Goal: Navigation & Orientation: Find specific page/section

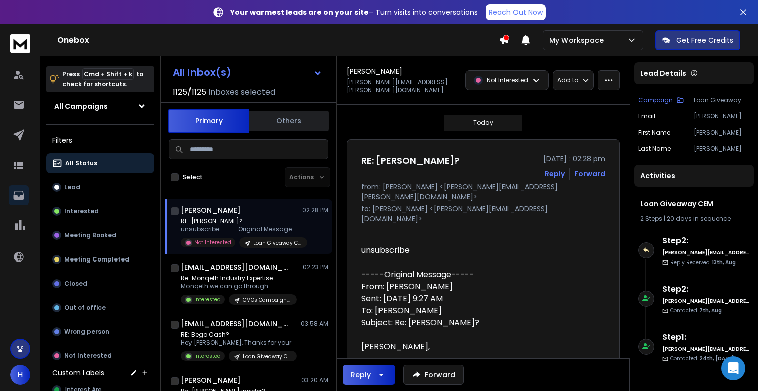
click at [282, 134] on div "Primary Others Select Actions [PERSON_NAME] 02:28 PM RE: [PERSON_NAME]? unsubsc…" at bounding box center [249, 298] width 176 height 375
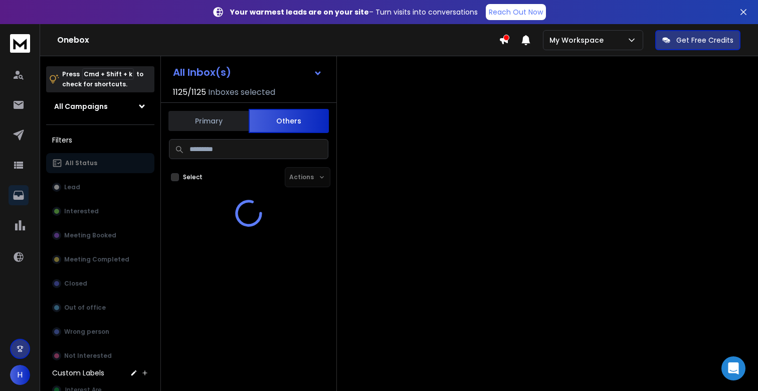
click at [262, 130] on button "Others" at bounding box center [289, 121] width 80 height 24
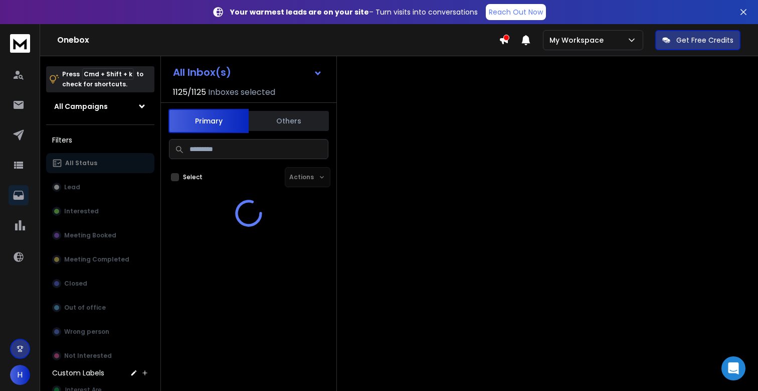
click at [221, 124] on button "Primary" at bounding box center [209, 121] width 80 height 24
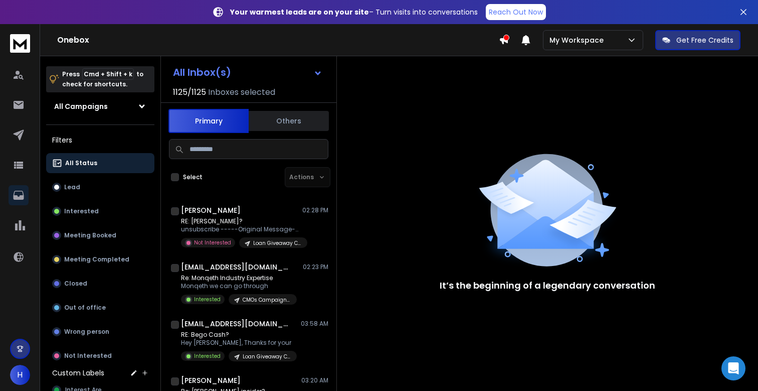
click at [271, 124] on button "Others" at bounding box center [289, 121] width 80 height 22
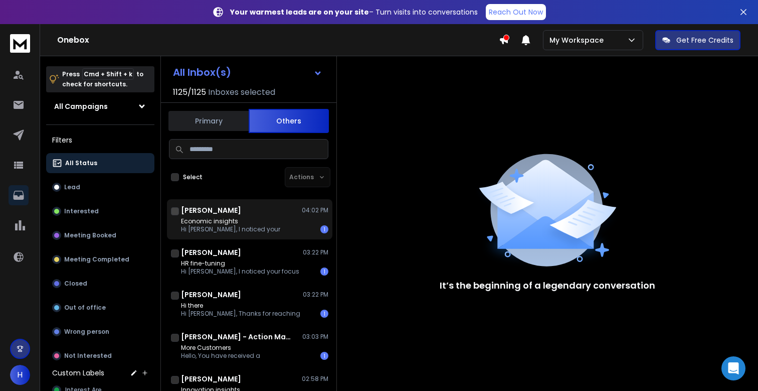
click at [268, 223] on div "Economic insights Hi [PERSON_NAME], I noticed your 1" at bounding box center [254, 225] width 147 height 16
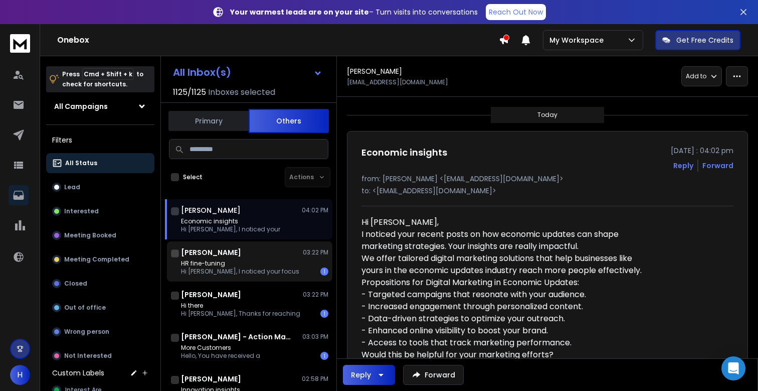
click at [268, 269] on div "HR fine-tuning Hi [PERSON_NAME], I noticed your focus 1" at bounding box center [254, 267] width 147 height 16
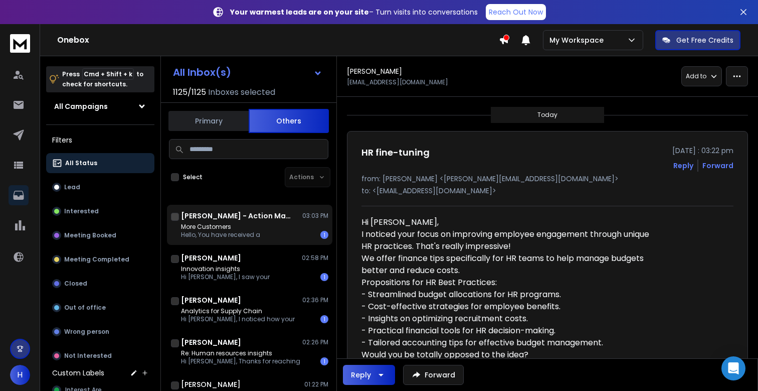
click at [266, 244] on div "[PERSON_NAME] - Action Management Pros 03:03 PM More Customers Hello, You have …" at bounding box center [250, 225] width 166 height 40
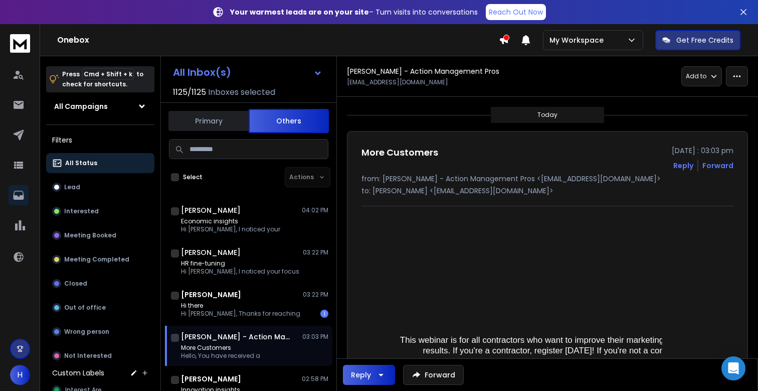
click at [242, 111] on button "Primary" at bounding box center [209, 121] width 80 height 22
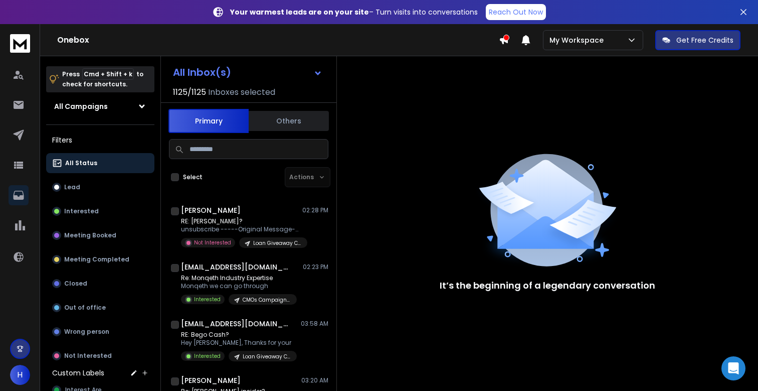
click at [270, 111] on button "Others" at bounding box center [289, 121] width 80 height 22
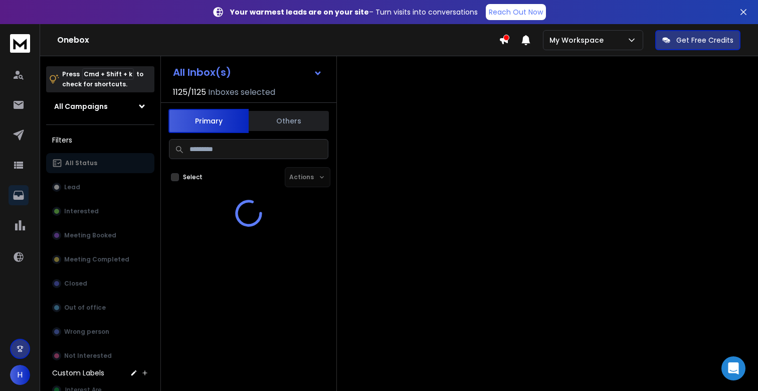
click at [232, 122] on button "Primary" at bounding box center [209, 121] width 80 height 24
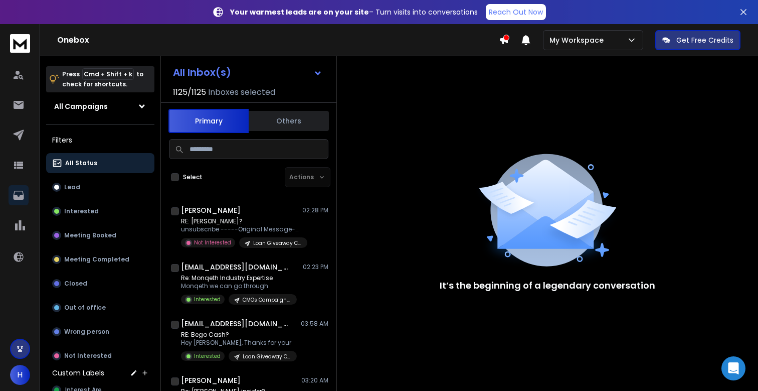
click at [267, 120] on button "Others" at bounding box center [289, 121] width 80 height 22
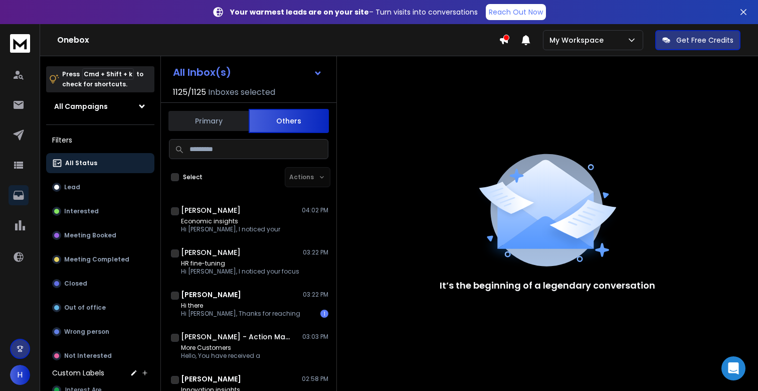
click at [225, 127] on button "Primary" at bounding box center [209, 121] width 80 height 22
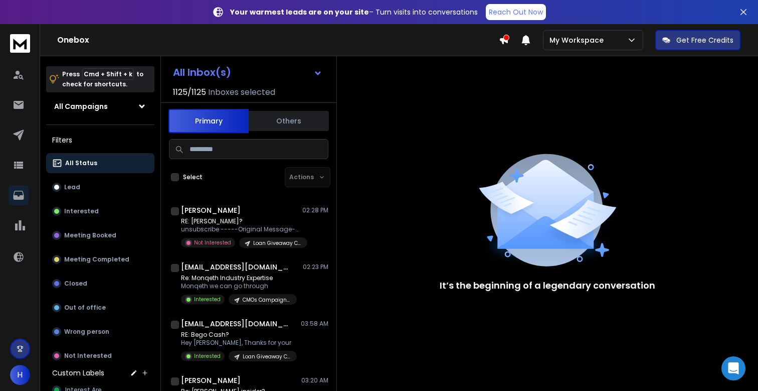
click at [281, 126] on button "Others" at bounding box center [289, 121] width 80 height 22
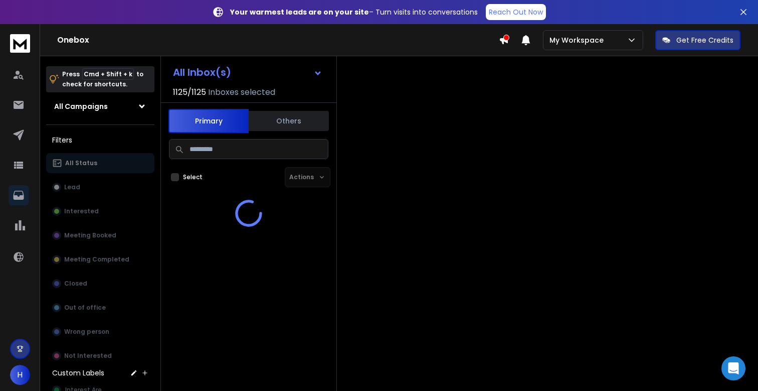
click at [200, 120] on button "Primary" at bounding box center [209, 121] width 80 height 24
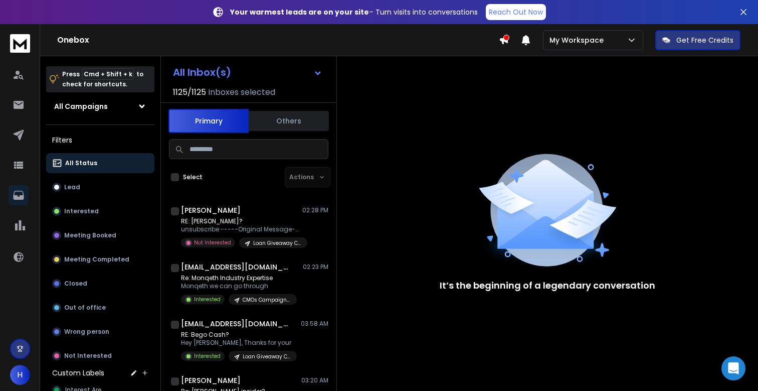
click at [307, 126] on button "Others" at bounding box center [289, 121] width 80 height 22
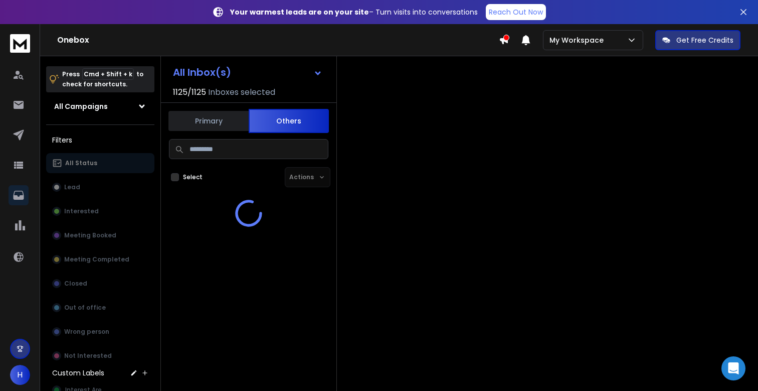
click at [307, 126] on button "Others" at bounding box center [289, 121] width 80 height 24
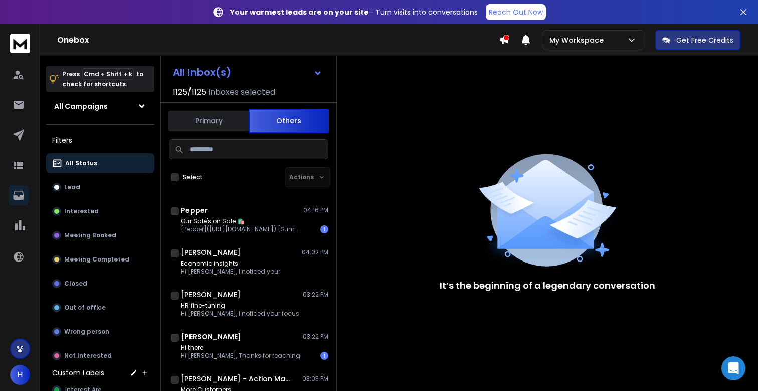
click at [214, 126] on button "Primary" at bounding box center [209, 121] width 80 height 22
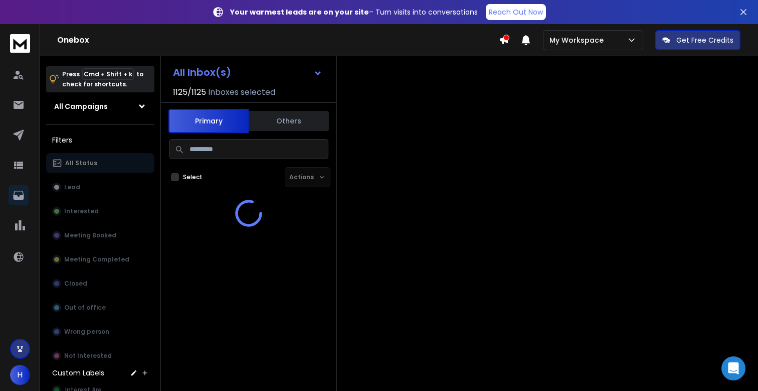
click at [214, 126] on button "Primary" at bounding box center [209, 121] width 80 height 24
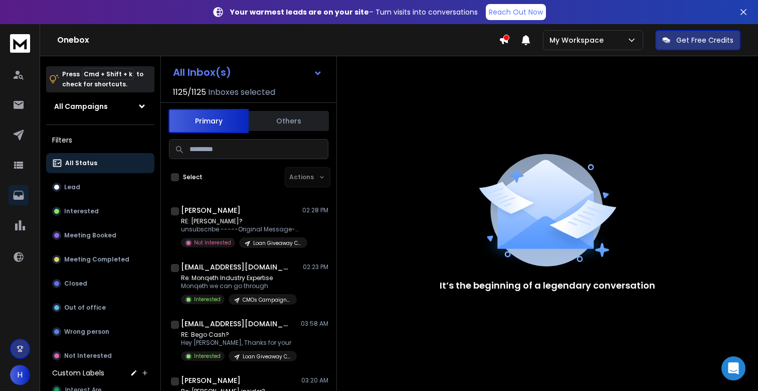
click at [273, 134] on div "Primary Others Select Actions [PERSON_NAME] 02:28 PM RE: [PERSON_NAME]? unsubsc…" at bounding box center [249, 298] width 176 height 375
click at [273, 133] on div "Primary Others Select Actions [PERSON_NAME] 02:28 PM RE: [PERSON_NAME]? unsubsc…" at bounding box center [249, 298] width 176 height 375
click at [272, 124] on button "Others" at bounding box center [289, 121] width 80 height 22
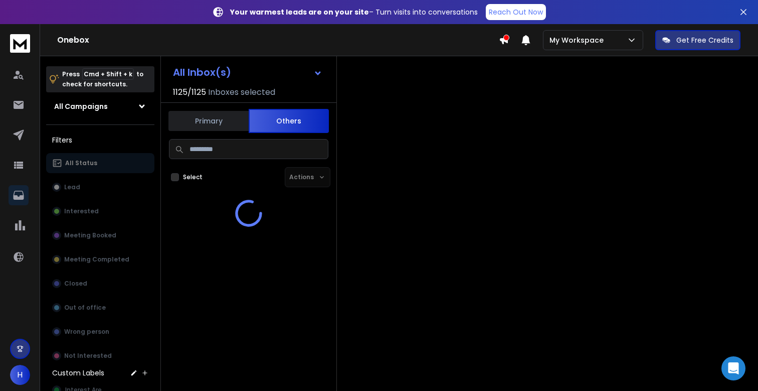
click at [272, 124] on button "Others" at bounding box center [289, 121] width 80 height 24
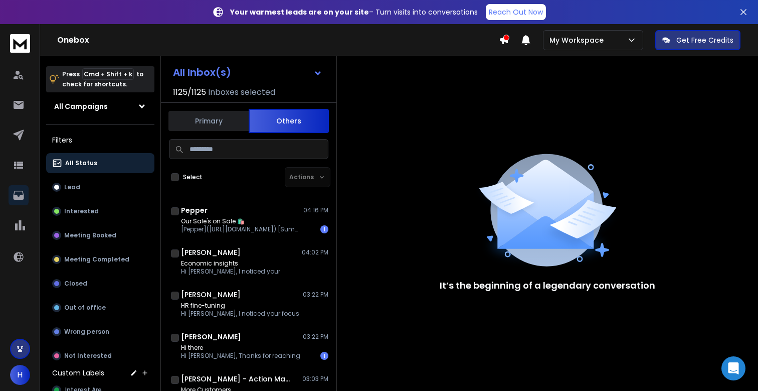
click at [220, 123] on button "Primary" at bounding box center [209, 121] width 80 height 22
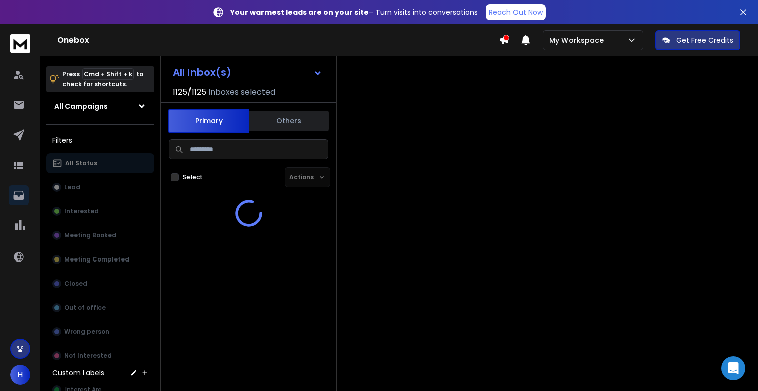
click at [220, 123] on button "Primary" at bounding box center [209, 121] width 80 height 24
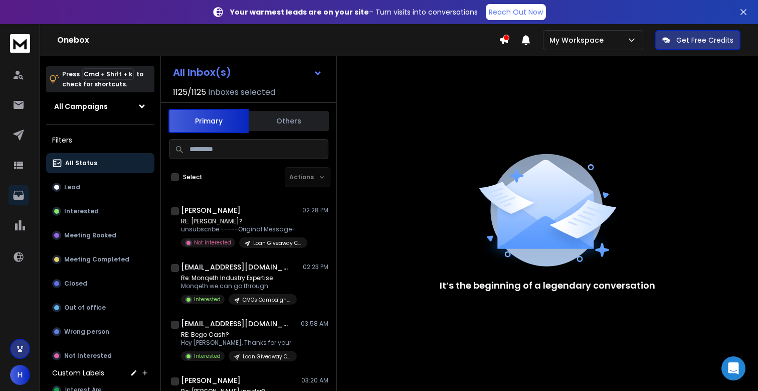
click at [263, 112] on button "Others" at bounding box center [289, 121] width 80 height 22
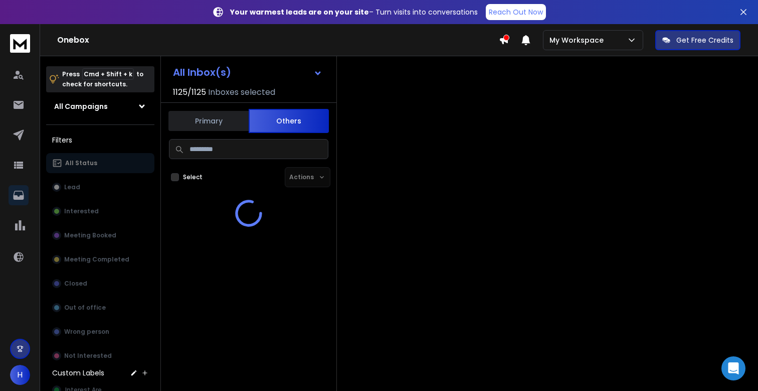
click at [263, 112] on button "Others" at bounding box center [289, 121] width 80 height 24
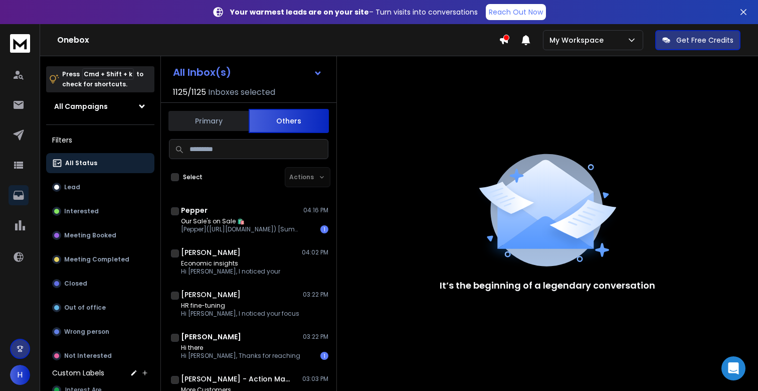
click at [264, 119] on button "Others" at bounding box center [289, 121] width 80 height 24
click at [219, 124] on button "Primary" at bounding box center [209, 121] width 80 height 22
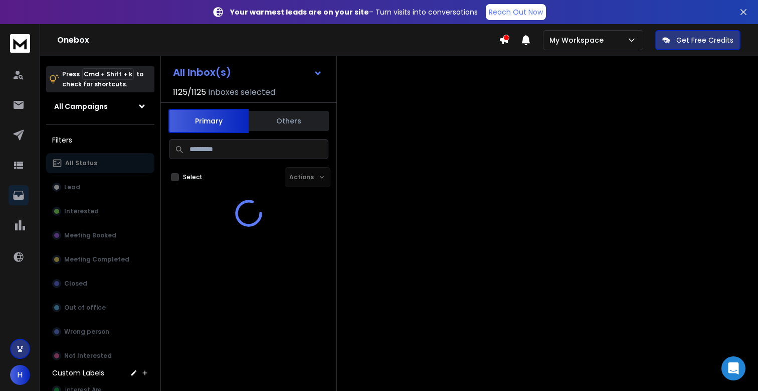
click at [219, 124] on button "Primary" at bounding box center [209, 121] width 80 height 24
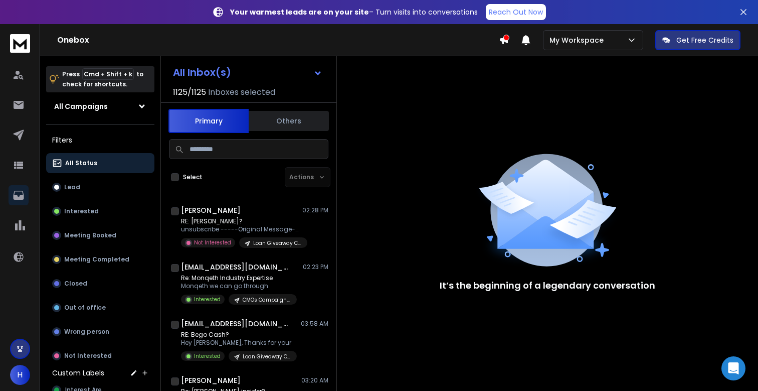
click at [291, 122] on button "Others" at bounding box center [289, 121] width 80 height 22
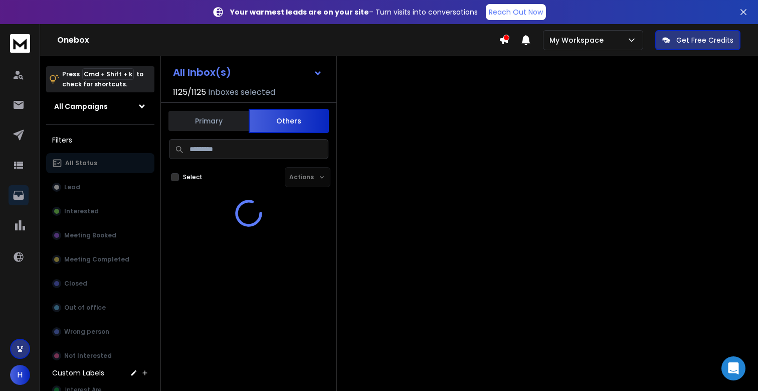
click at [291, 122] on button "Others" at bounding box center [289, 121] width 80 height 24
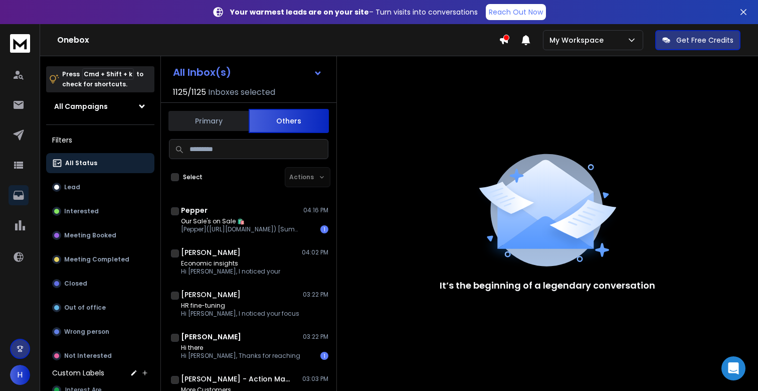
click at [204, 119] on button "Primary" at bounding box center [209, 121] width 80 height 22
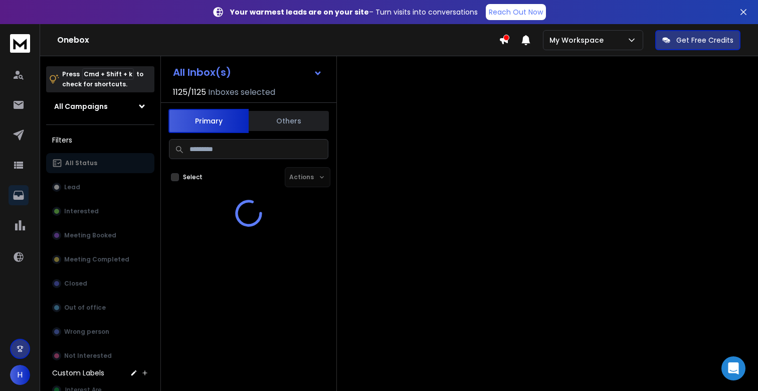
click at [204, 119] on button "Primary" at bounding box center [209, 121] width 80 height 24
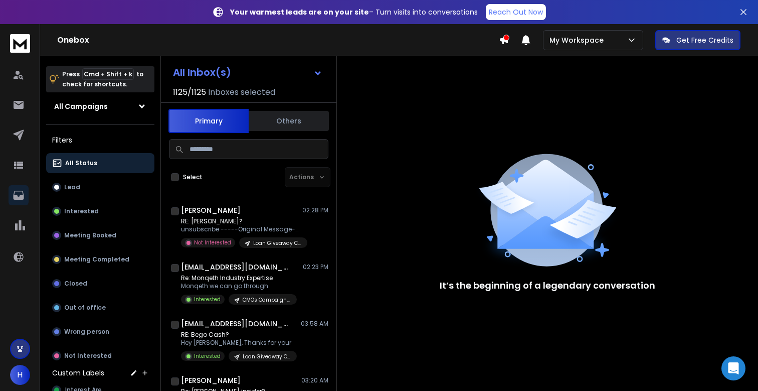
click at [284, 106] on div "All Inbox(s) 1125 / 1125 Inboxes selected Primary Others Select Actions [PERSON…" at bounding box center [249, 251] width 176 height 391
click at [283, 107] on div "All Inbox(s) 1125 / 1125 Inboxes selected Primary Others Select Actions [PERSON…" at bounding box center [249, 251] width 176 height 391
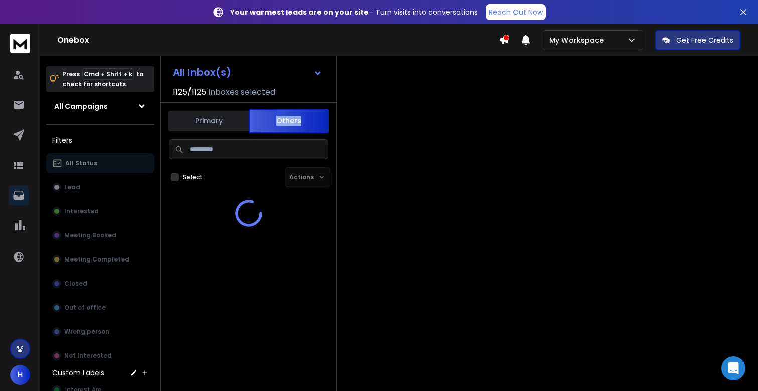
click at [268, 118] on button "Others" at bounding box center [289, 121] width 80 height 24
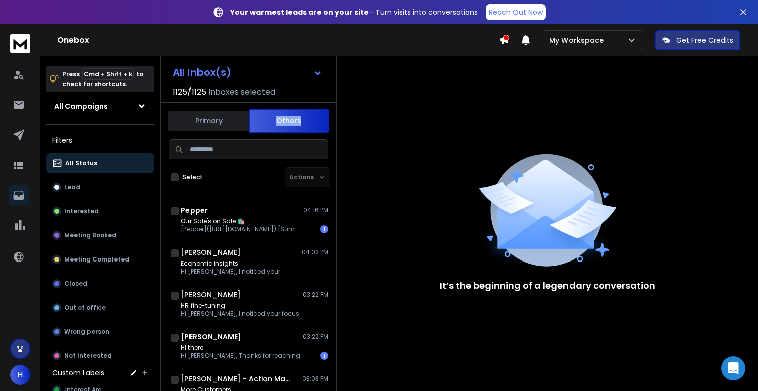
click at [228, 119] on button "Primary" at bounding box center [209, 121] width 80 height 22
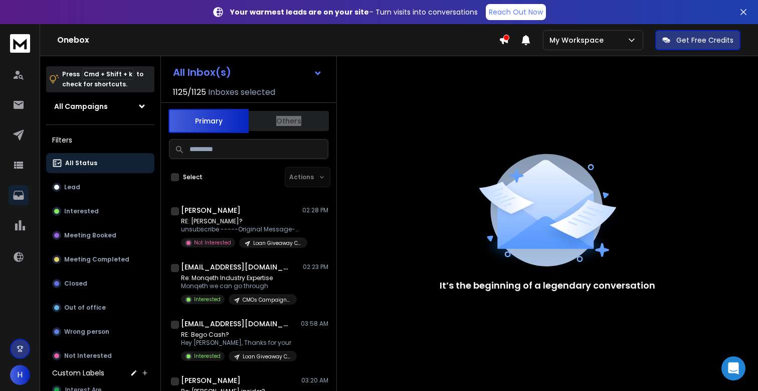
click at [285, 116] on button "Others" at bounding box center [289, 121] width 80 height 22
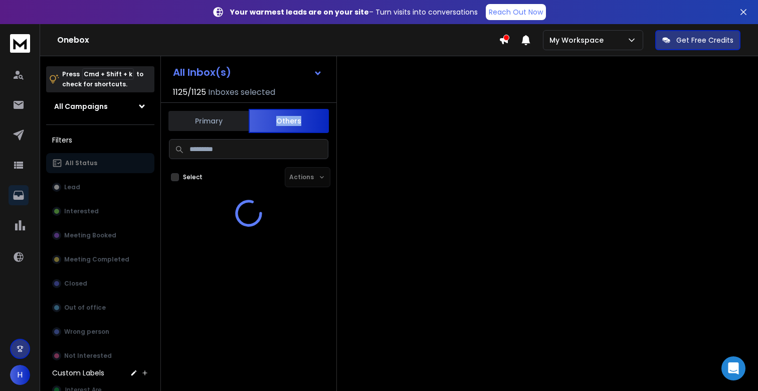
click at [285, 116] on button "Others" at bounding box center [289, 121] width 80 height 24
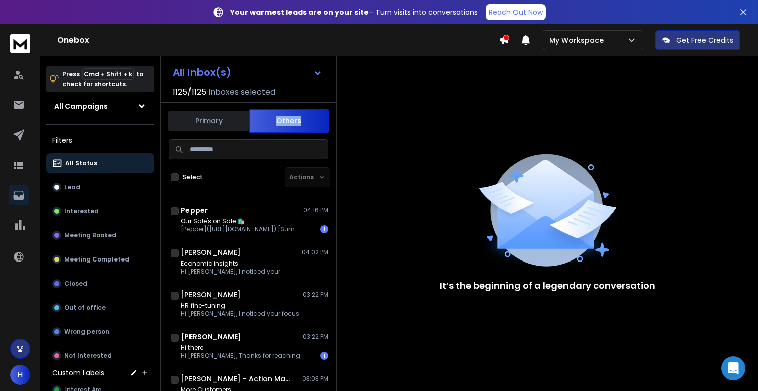
click at [227, 119] on button "Primary" at bounding box center [209, 121] width 80 height 22
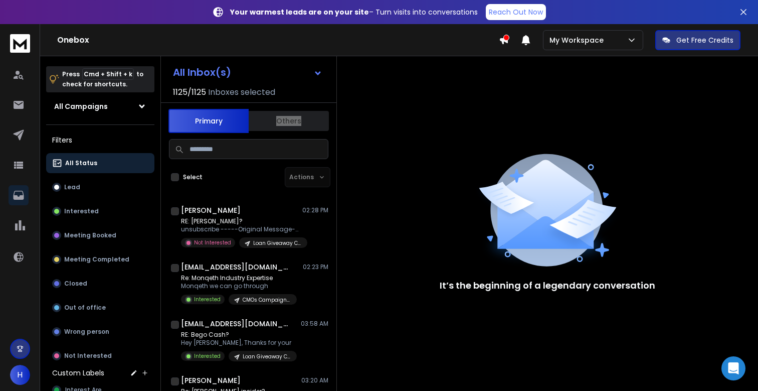
click at [284, 117] on button "Others" at bounding box center [289, 121] width 80 height 22
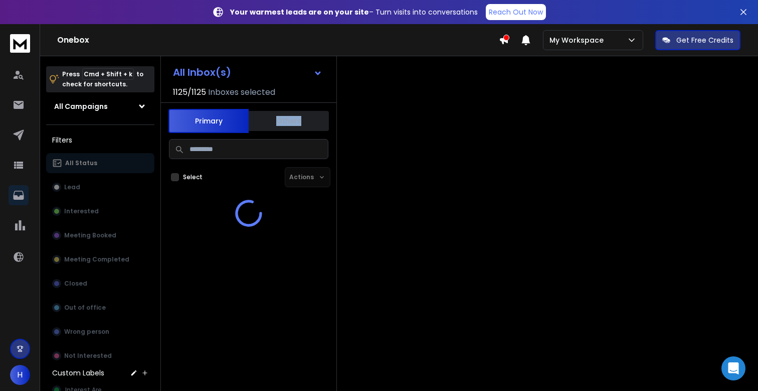
click at [214, 120] on button "Primary" at bounding box center [209, 121] width 80 height 24
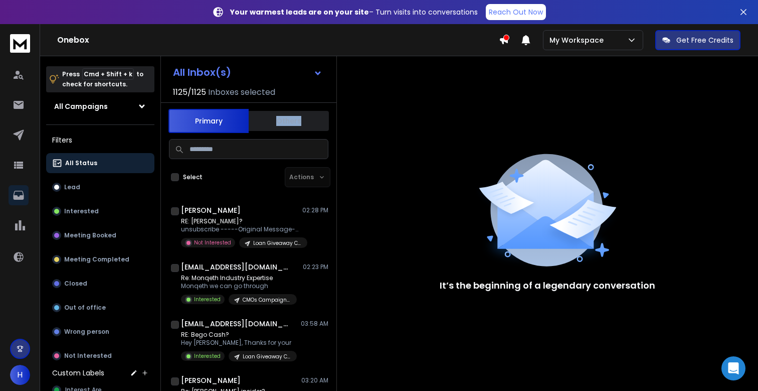
click at [282, 123] on button "Others" at bounding box center [289, 121] width 80 height 22
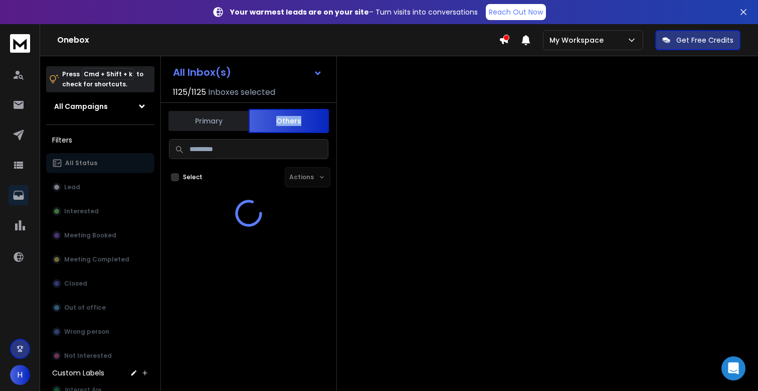
click at [282, 123] on button "Others" at bounding box center [289, 121] width 80 height 24
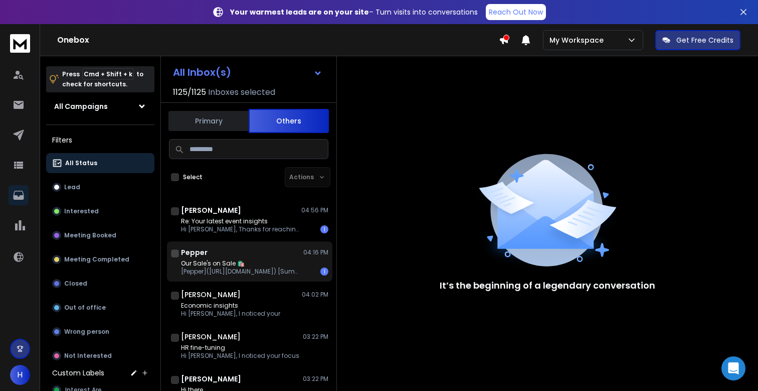
click at [267, 244] on div "Pepper 04:16 PM Our Sale's on Sale 🛍️ [Pepper]([URL][DOMAIN_NAME]) [Summer Send…" at bounding box center [250, 261] width 166 height 40
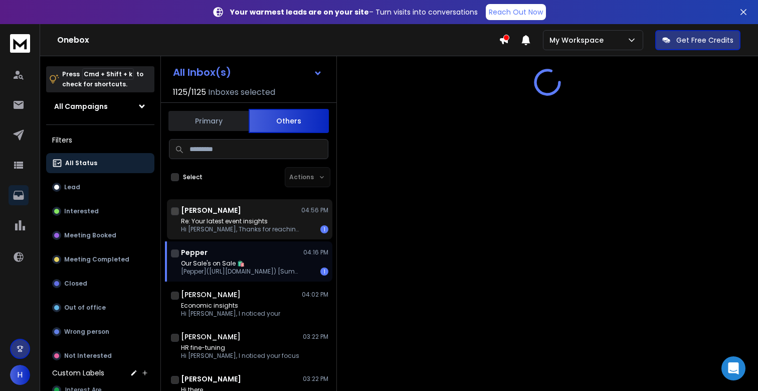
click at [254, 214] on div "[PERSON_NAME] 04:56 PM" at bounding box center [254, 210] width 147 height 10
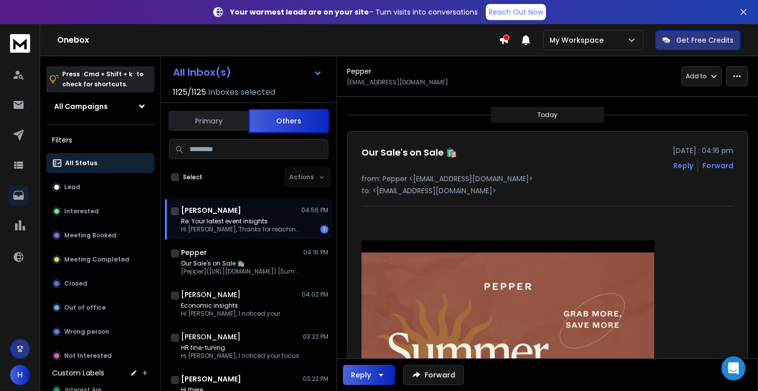
click at [254, 214] on div "[PERSON_NAME] 04:56 PM" at bounding box center [254, 210] width 147 height 10
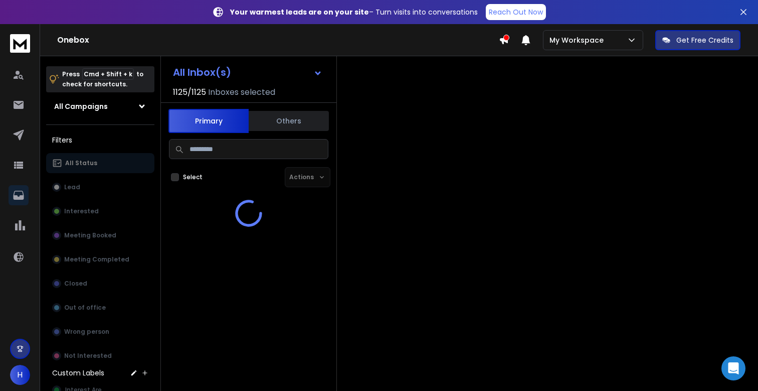
click at [227, 126] on button "Primary" at bounding box center [209, 121] width 80 height 24
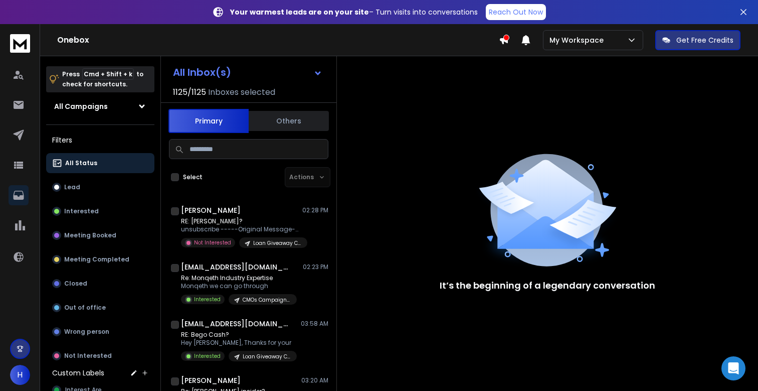
click at [280, 145] on div at bounding box center [249, 147] width 168 height 24
click at [272, 136] on div at bounding box center [249, 147] width 168 height 24
click at [270, 132] on div "Primary Others Select Actions [PERSON_NAME] 02:28 PM RE: [PERSON_NAME]? unsubsc…" at bounding box center [249, 298] width 176 height 375
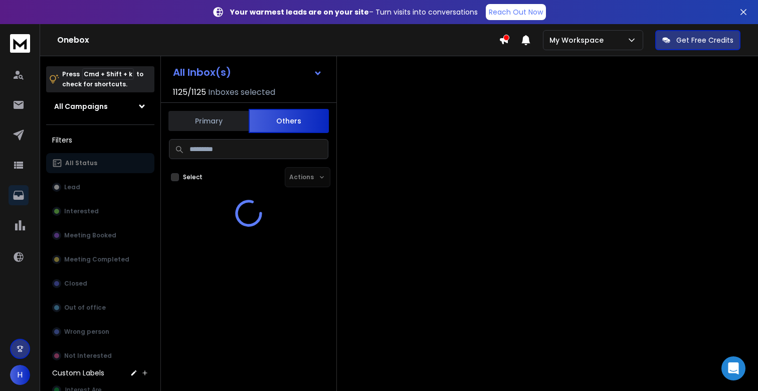
click at [282, 127] on button "Others" at bounding box center [289, 121] width 80 height 24
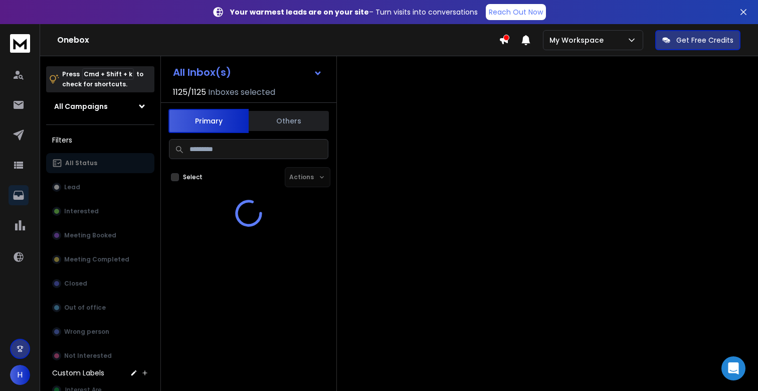
click at [207, 125] on button "Primary" at bounding box center [209, 121] width 80 height 24
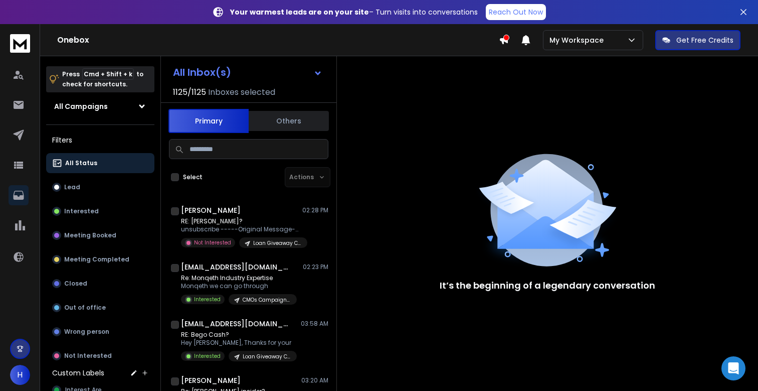
click at [275, 120] on button "Others" at bounding box center [289, 121] width 80 height 22
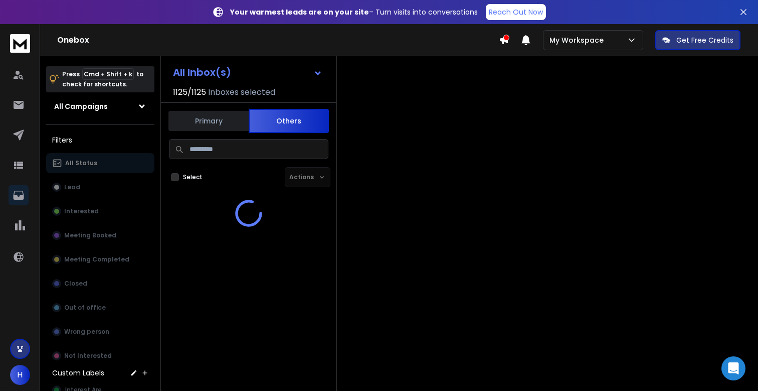
click at [275, 120] on button "Others" at bounding box center [289, 121] width 80 height 24
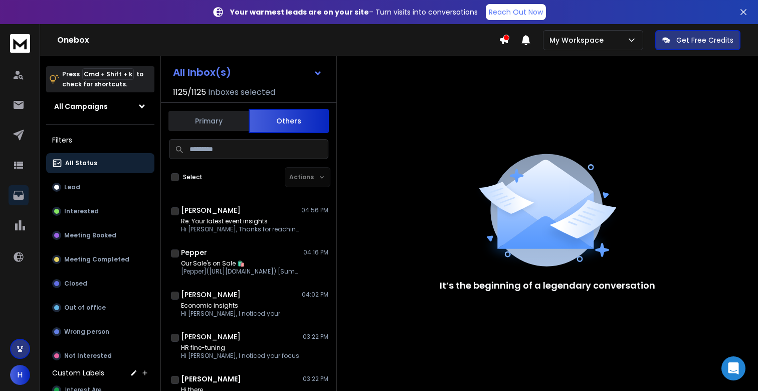
click at [194, 119] on button "Primary" at bounding box center [209, 121] width 80 height 22
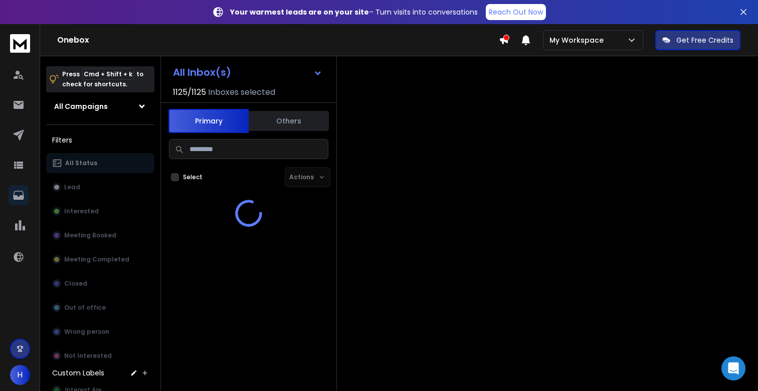
click at [194, 119] on button "Primary" at bounding box center [209, 121] width 80 height 24
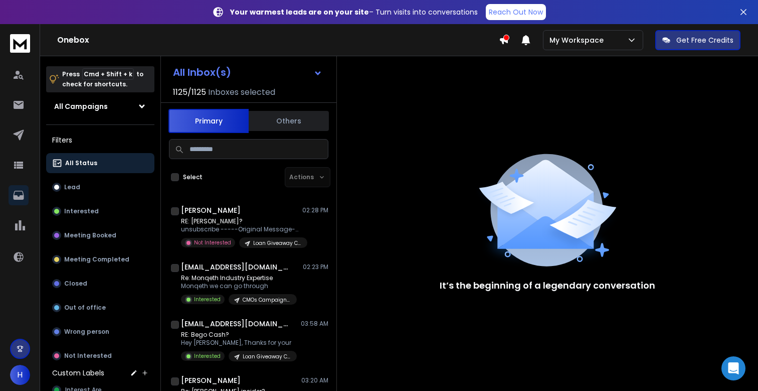
click at [281, 126] on button "Others" at bounding box center [289, 121] width 80 height 22
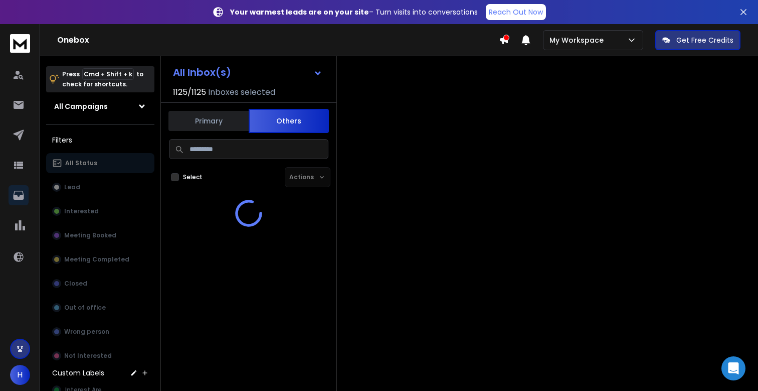
click at [281, 126] on button "Others" at bounding box center [289, 121] width 80 height 24
drag, startPoint x: 281, startPoint y: 126, endPoint x: 242, endPoint y: 126, distance: 38.6
click at [281, 126] on button "Others" at bounding box center [289, 121] width 80 height 24
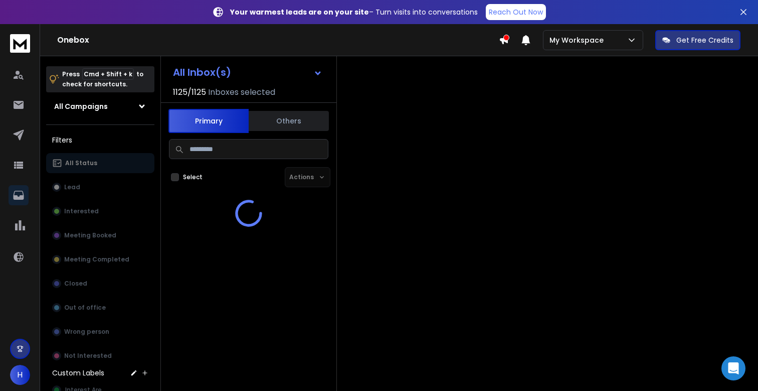
click at [188, 118] on button "Primary" at bounding box center [209, 121] width 80 height 24
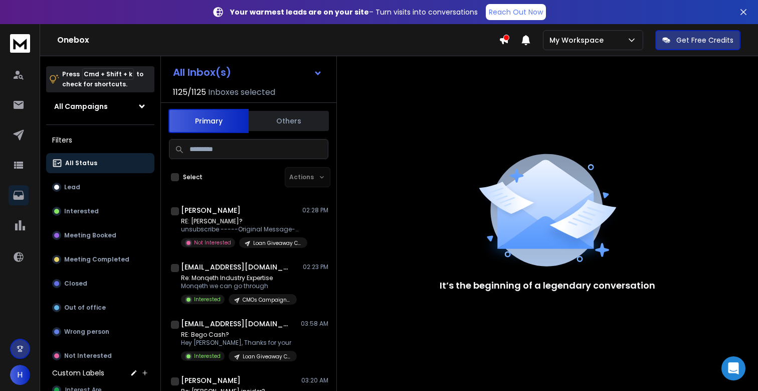
click at [277, 112] on div "All Inbox(s) 1125 / 1125 Inboxes selected Primary Others Select Actions [PERSON…" at bounding box center [249, 251] width 176 height 391
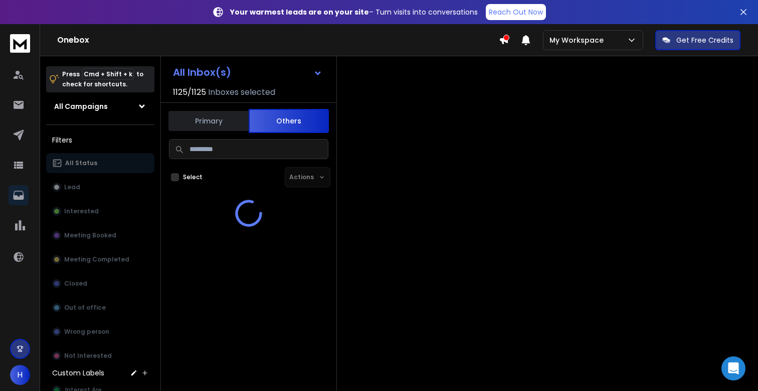
click at [277, 112] on button "Others" at bounding box center [289, 121] width 80 height 24
click at [277, 113] on button "Others" at bounding box center [289, 121] width 80 height 24
drag, startPoint x: 277, startPoint y: 113, endPoint x: 259, endPoint y: 118, distance: 18.9
click at [276, 113] on button "Others" at bounding box center [289, 121] width 80 height 24
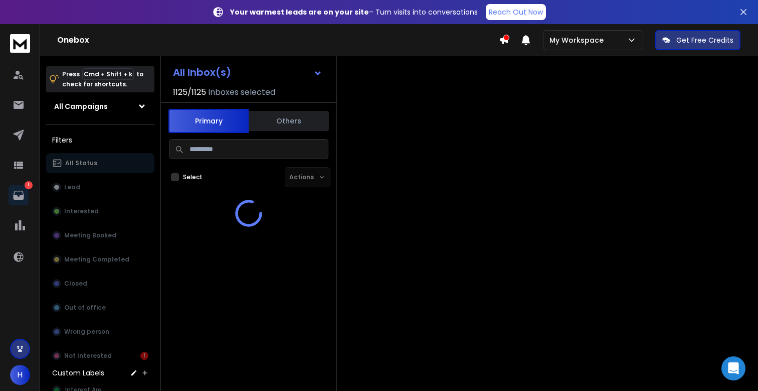
click at [204, 117] on button "Primary" at bounding box center [209, 121] width 80 height 24
drag, startPoint x: 204, startPoint y: 117, endPoint x: 229, endPoint y: 135, distance: 30.5
click at [204, 118] on button "Primary" at bounding box center [209, 121] width 80 height 24
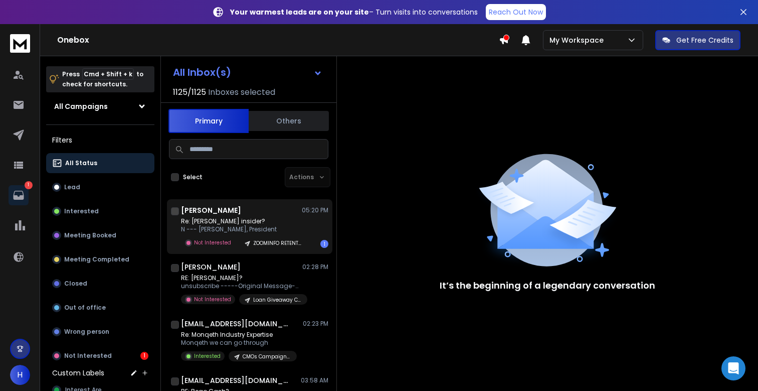
click at [245, 227] on p "N --- [PERSON_NAME], President" at bounding box center [241, 229] width 120 height 8
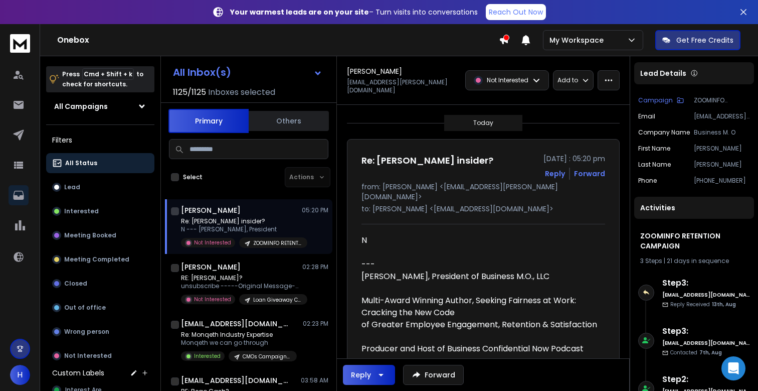
click at [243, 106] on div "All Inbox(s) 1125 / 1125 Inboxes selected Primary Others Select Actions [PERSON…" at bounding box center [249, 251] width 176 height 391
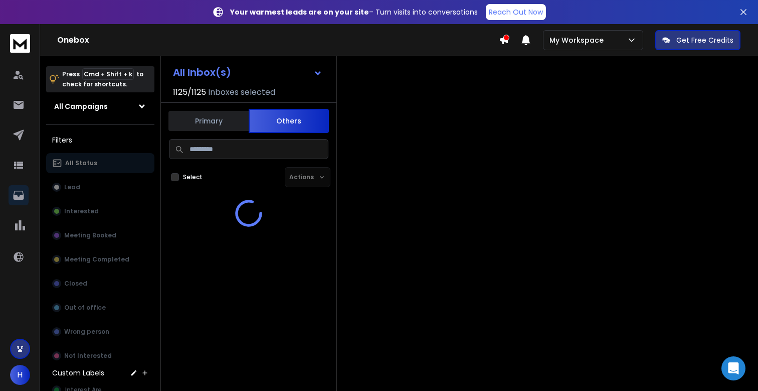
click at [259, 123] on button "Others" at bounding box center [289, 121] width 80 height 24
click at [260, 122] on button "Others" at bounding box center [289, 121] width 80 height 24
drag, startPoint x: 260, startPoint y: 122, endPoint x: 222, endPoint y: 121, distance: 37.7
click at [258, 122] on button "Others" at bounding box center [289, 121] width 80 height 24
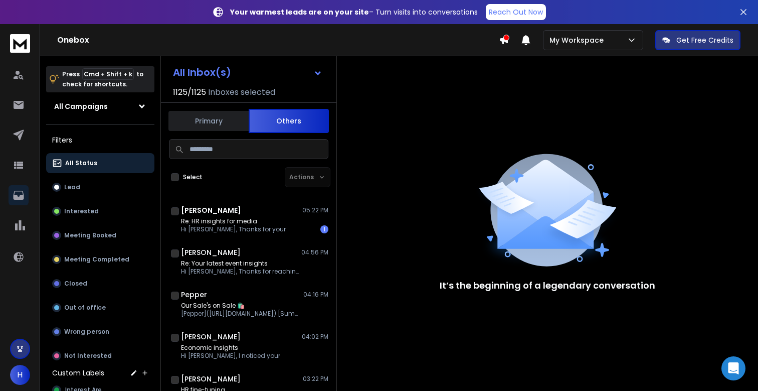
click at [221, 121] on button "Primary" at bounding box center [209, 121] width 80 height 22
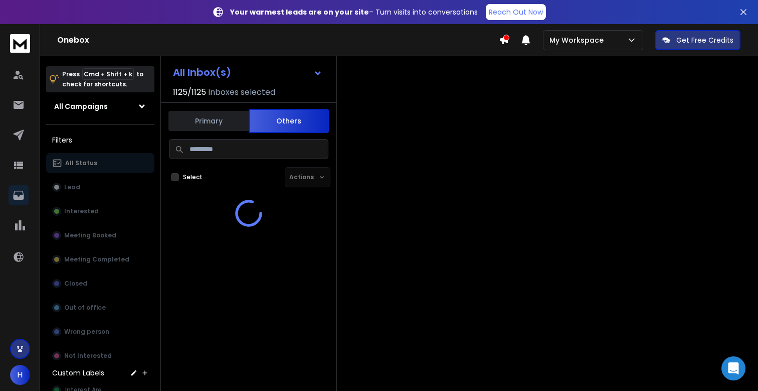
click at [268, 121] on button "Others" at bounding box center [289, 121] width 80 height 24
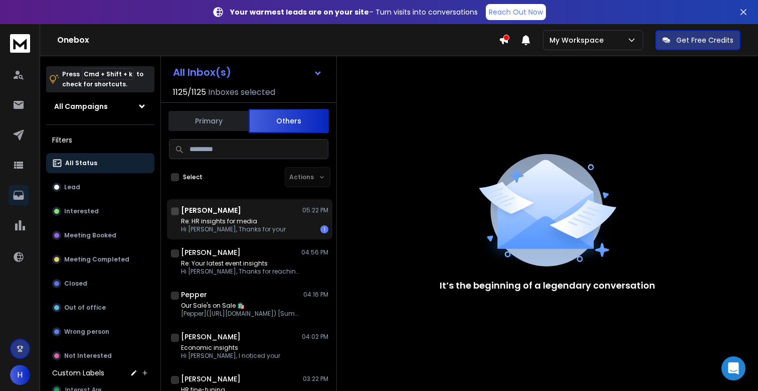
click at [260, 214] on div "[PERSON_NAME] 05:22 PM" at bounding box center [254, 210] width 147 height 10
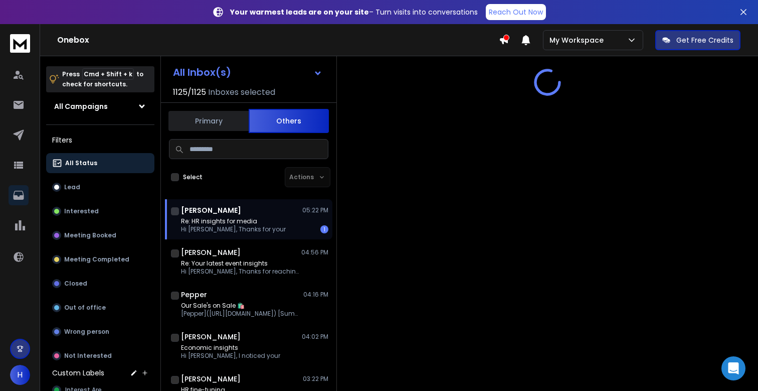
drag, startPoint x: 261, startPoint y: 214, endPoint x: 217, endPoint y: 87, distance: 134.2
click at [261, 214] on div "[PERSON_NAME] 05:22 PM" at bounding box center [254, 210] width 147 height 10
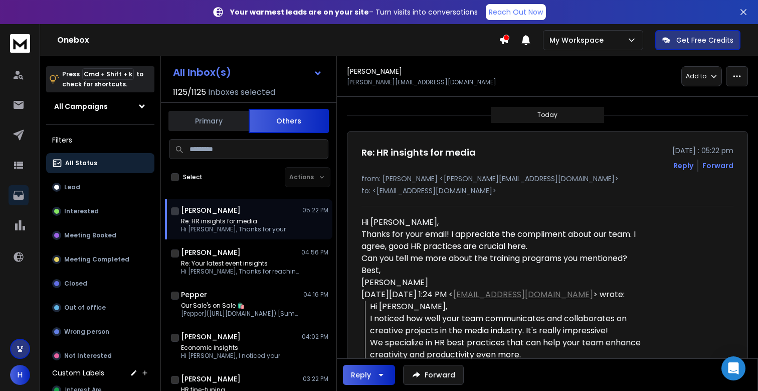
click at [215, 120] on button "Primary" at bounding box center [209, 121] width 80 height 22
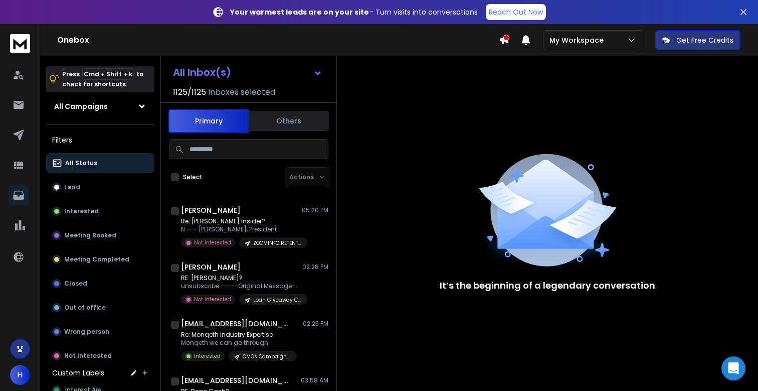
click at [278, 114] on button "Others" at bounding box center [289, 121] width 80 height 22
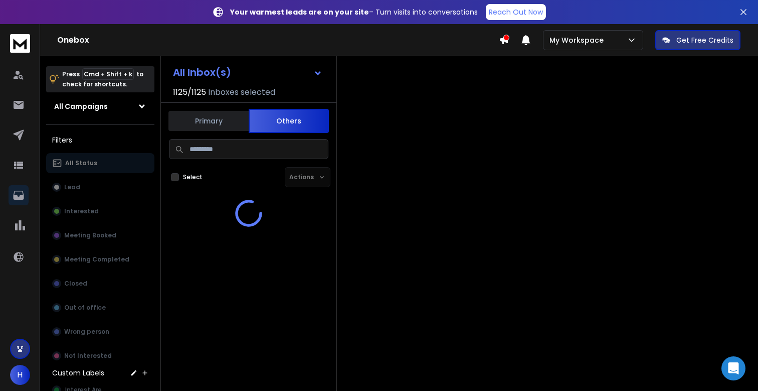
click at [278, 114] on button "Others" at bounding box center [289, 121] width 80 height 24
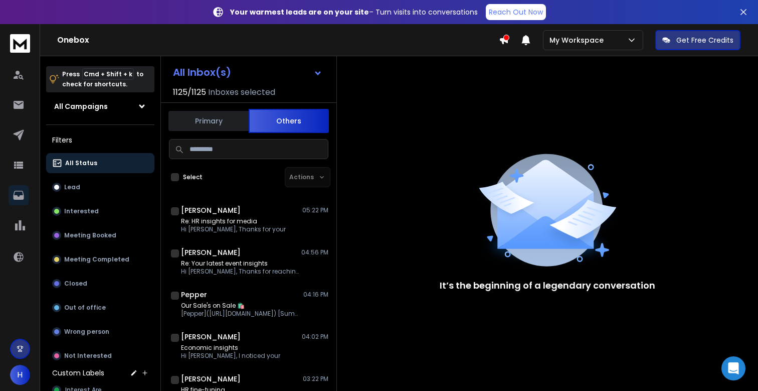
click at [201, 108] on div "All Inbox(s) 1125 / 1125 Inboxes selected Primary Others Select Actions [PERSON…" at bounding box center [249, 251] width 176 height 391
drag, startPoint x: 195, startPoint y: 128, endPoint x: 194, endPoint y: 115, distance: 13.1
click at [194, 127] on button "Primary" at bounding box center [209, 121] width 80 height 22
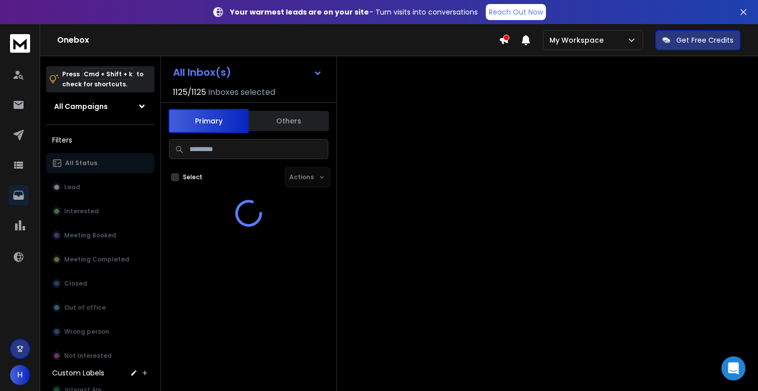
click at [194, 115] on button "Primary" at bounding box center [209, 121] width 80 height 24
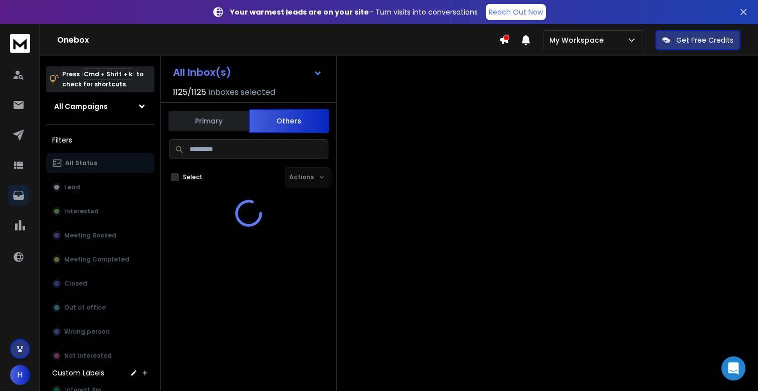
click at [293, 124] on button "Others" at bounding box center [289, 121] width 80 height 24
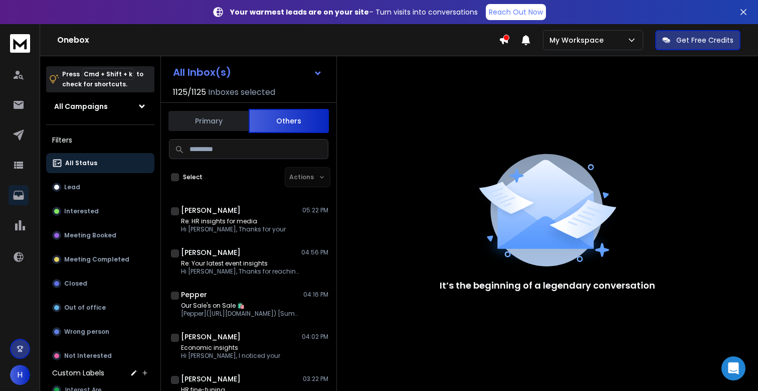
click at [257, 118] on button "Others" at bounding box center [289, 121] width 80 height 24
click at [256, 119] on button "Others" at bounding box center [289, 121] width 80 height 24
click at [252, 120] on button "Others" at bounding box center [289, 121] width 80 height 24
click at [249, 121] on button "Others" at bounding box center [289, 121] width 80 height 24
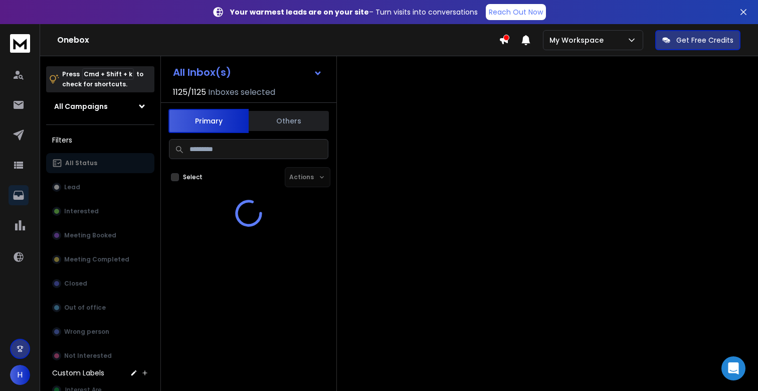
click at [247, 121] on button "Primary" at bounding box center [209, 121] width 80 height 24
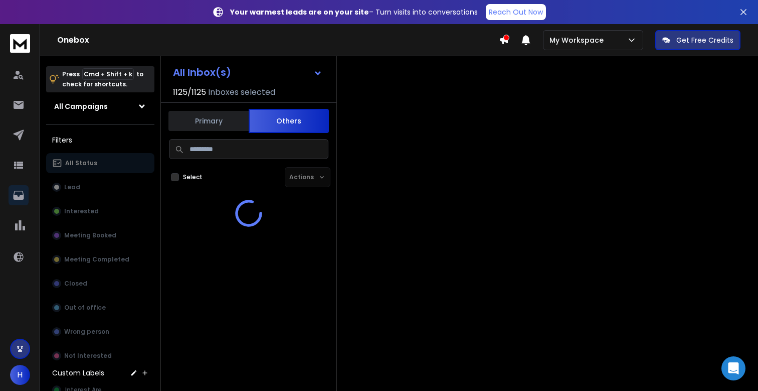
click at [301, 113] on button "Others" at bounding box center [289, 121] width 80 height 24
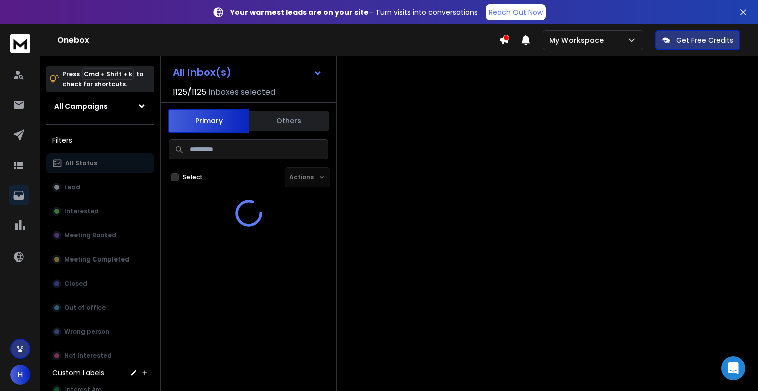
click at [223, 117] on button "Primary" at bounding box center [209, 121] width 80 height 24
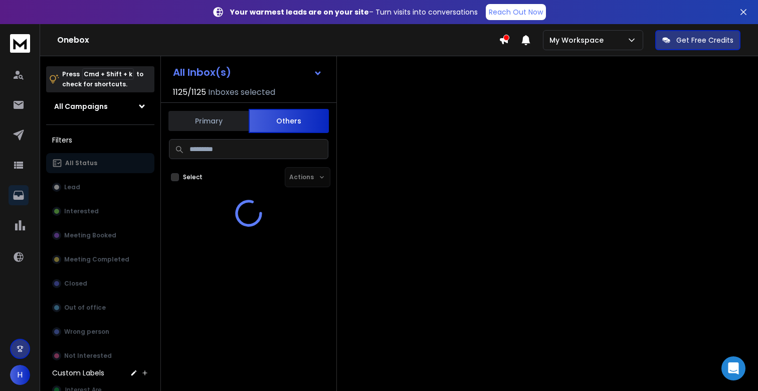
click at [287, 115] on button "Others" at bounding box center [289, 121] width 80 height 24
click at [287, 114] on button "Others" at bounding box center [289, 121] width 80 height 24
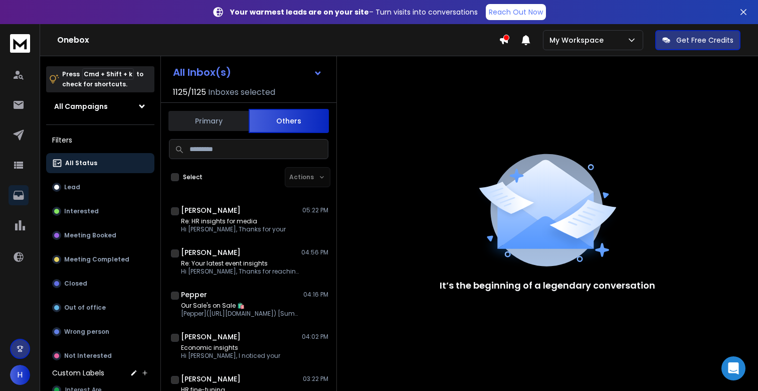
click at [220, 130] on button "Primary" at bounding box center [209, 121] width 80 height 22
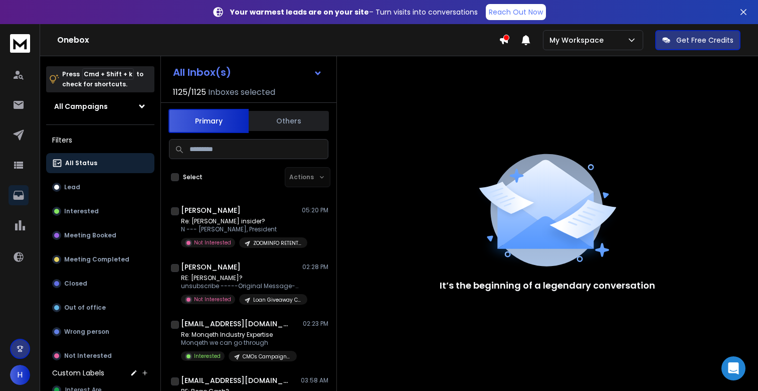
click at [284, 123] on button "Others" at bounding box center [289, 121] width 80 height 22
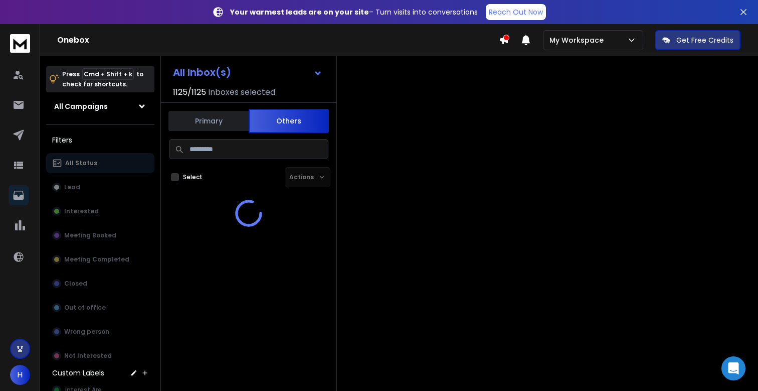
click at [284, 123] on button "Others" at bounding box center [289, 121] width 80 height 24
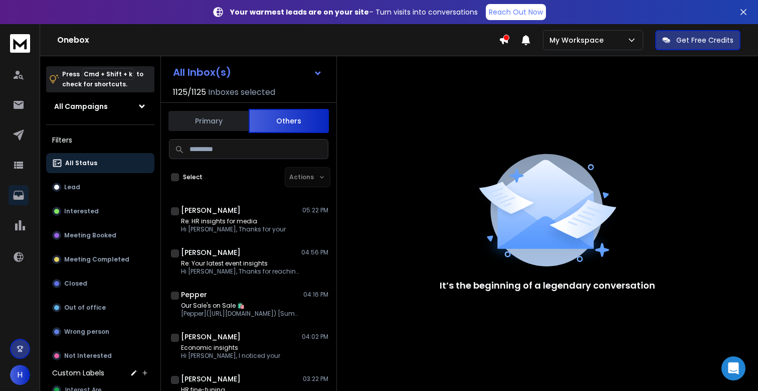
click at [218, 126] on button "Primary" at bounding box center [209, 121] width 80 height 22
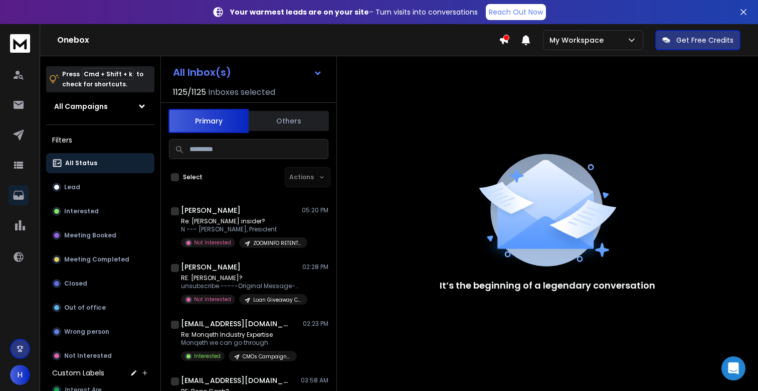
click at [265, 112] on button "Others" at bounding box center [289, 121] width 80 height 22
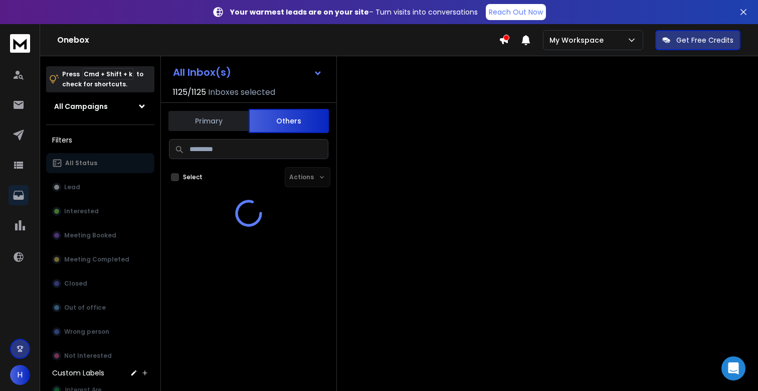
click at [265, 112] on button "Others" at bounding box center [289, 121] width 80 height 24
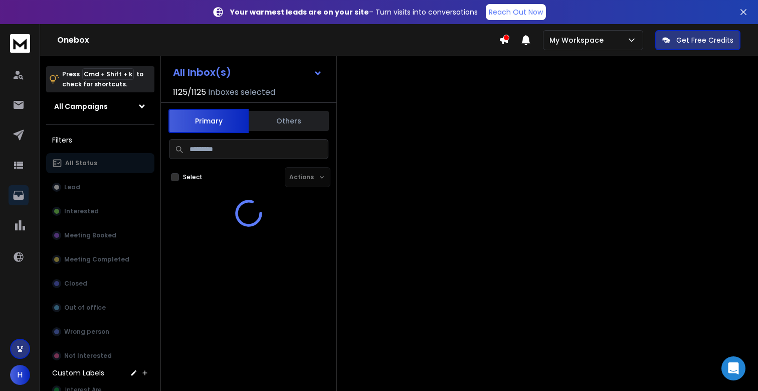
click at [201, 122] on button "Primary" at bounding box center [209, 121] width 80 height 24
